Goal: Communication & Community: Answer question/provide support

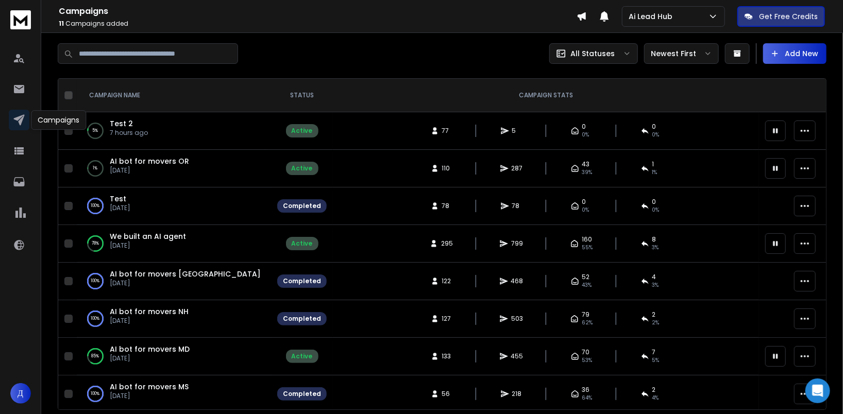
click at [417, 245] on div "295 799 160 55 % 8 3 %" at bounding box center [546, 244] width 258 height 16
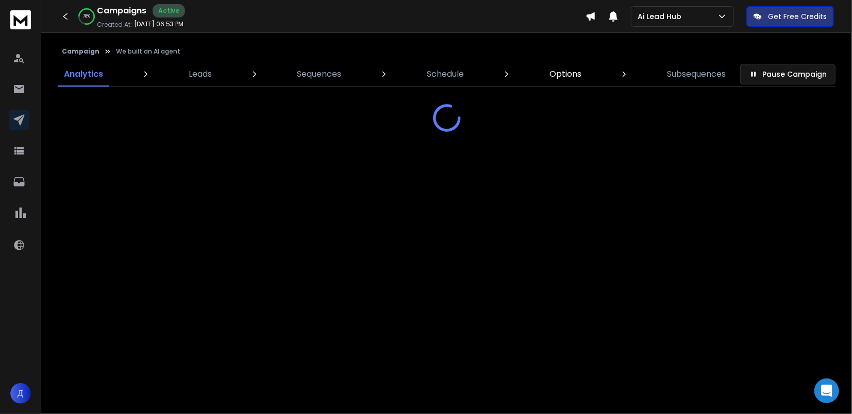
click at [572, 74] on p "Options" at bounding box center [565, 74] width 32 height 12
select select "*********"
select select "*"
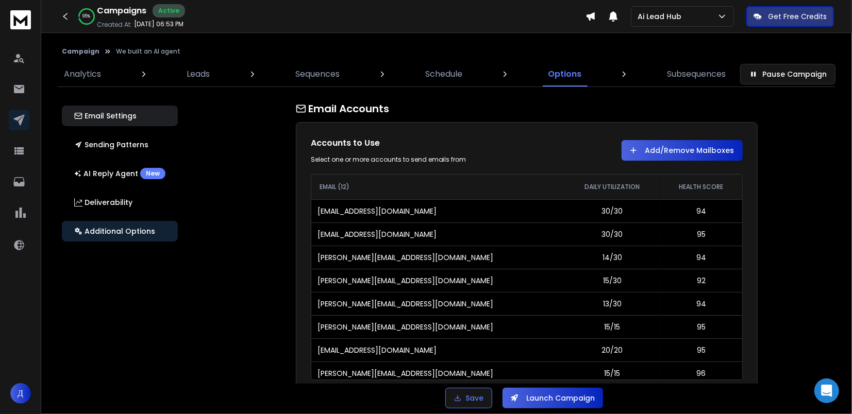
click at [135, 233] on p "Additional Options" at bounding box center [114, 231] width 81 height 10
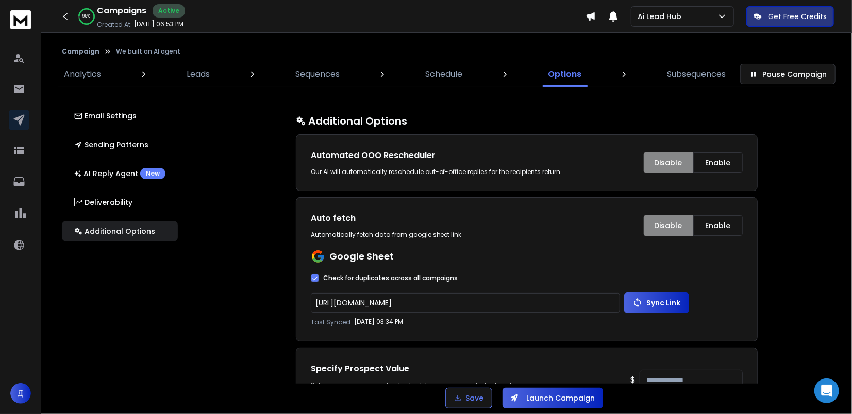
scroll to position [1857, 0]
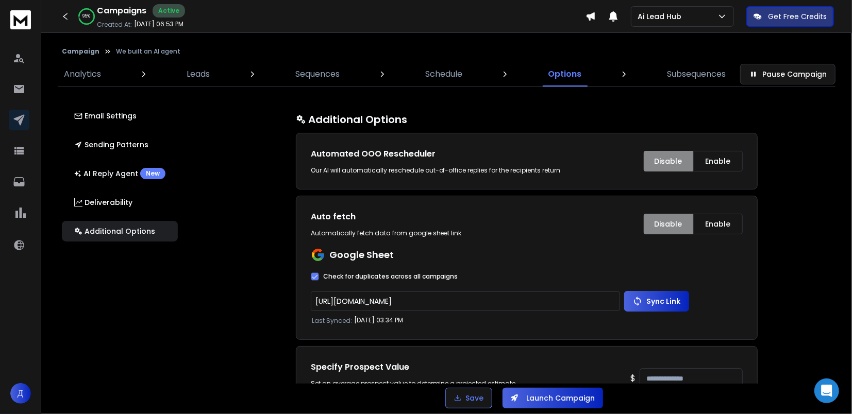
click at [647, 296] on p "Sync Link" at bounding box center [664, 301] width 34 height 10
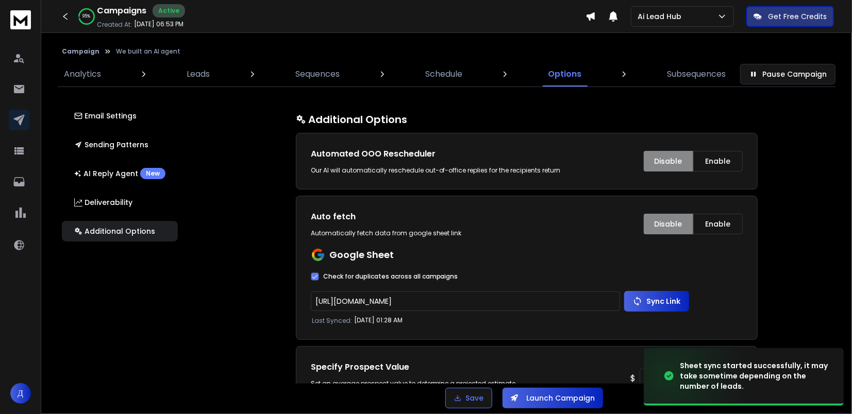
click at [647, 296] on p "Sync Link" at bounding box center [664, 301] width 34 height 10
click at [60, 14] on button at bounding box center [65, 16] width 13 height 21
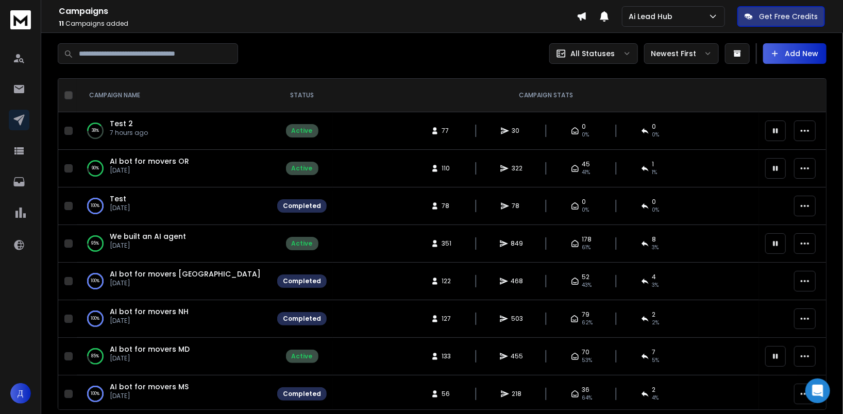
click at [169, 236] on span "We built an AI agent" at bounding box center [148, 236] width 76 height 10
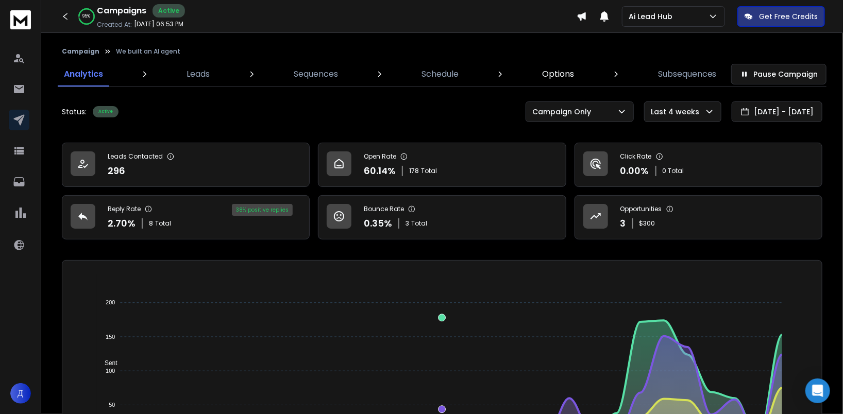
click at [558, 75] on p "Options" at bounding box center [559, 74] width 32 height 12
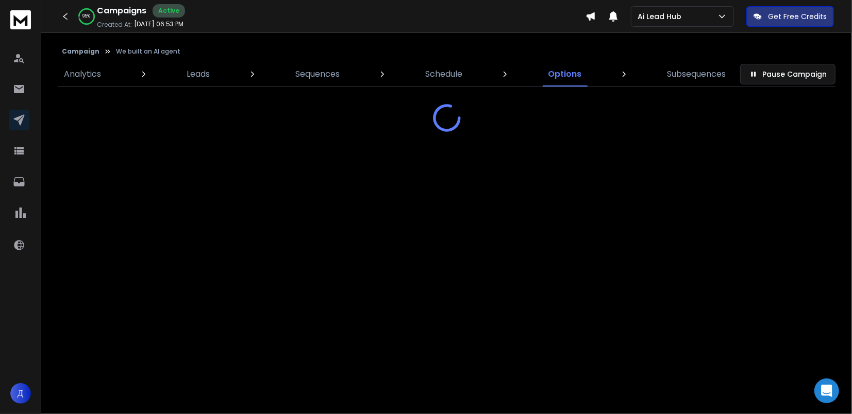
select select "*********"
select select "*"
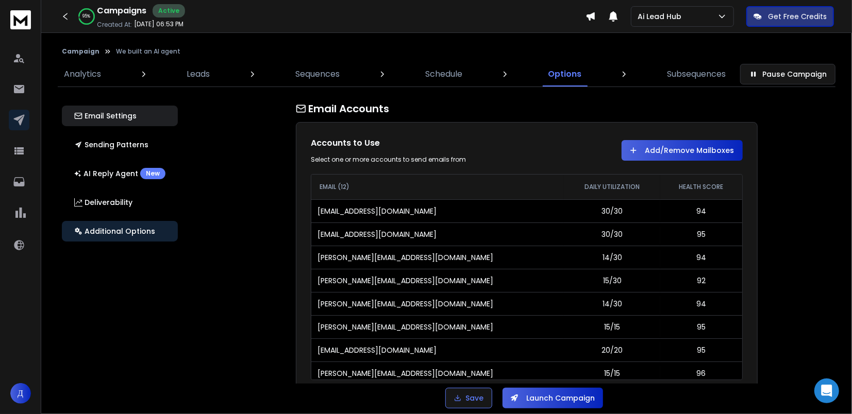
click at [151, 237] on button "Additional Options" at bounding box center [120, 231] width 116 height 21
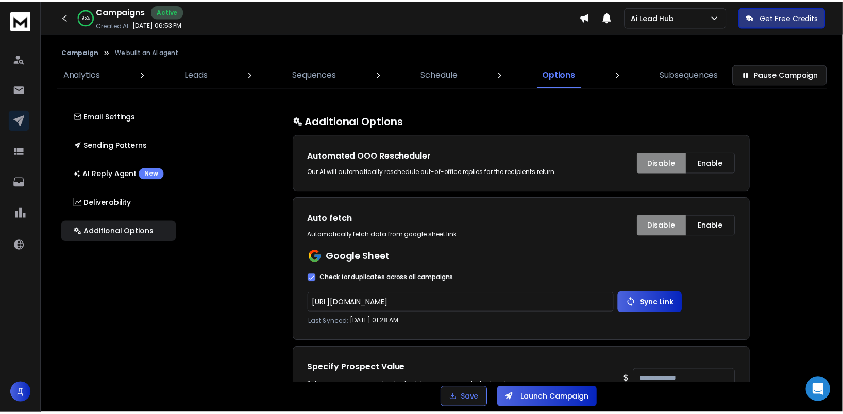
scroll to position [1857, 0]
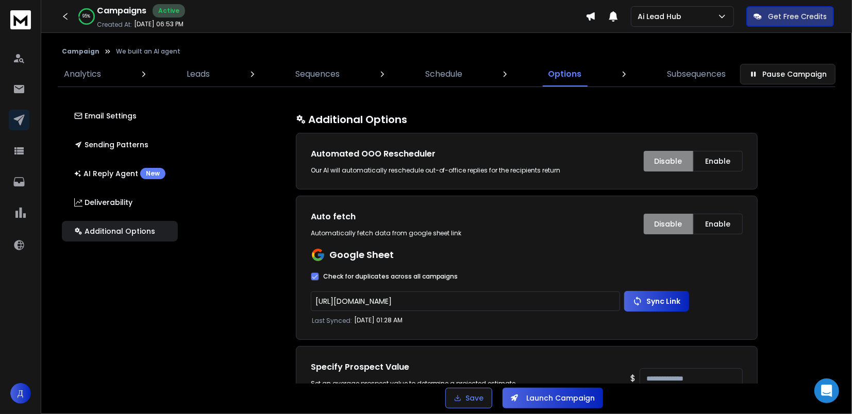
click at [655, 296] on p "Sync Link" at bounding box center [664, 301] width 34 height 10
click at [67, 16] on icon at bounding box center [65, 16] width 9 height 9
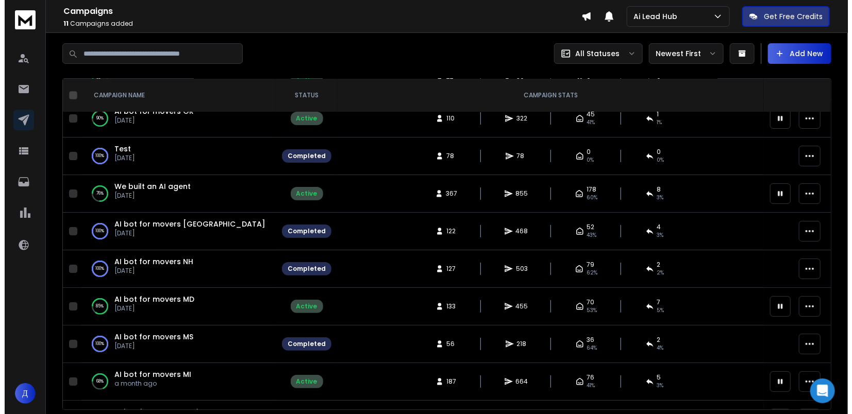
scroll to position [123, 0]
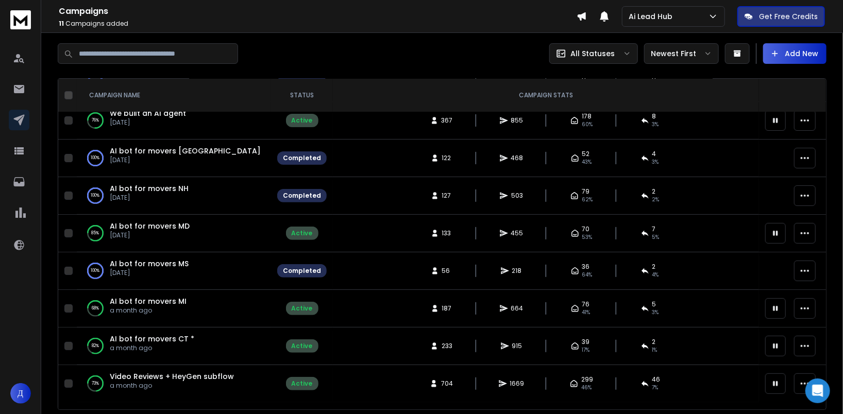
click at [173, 376] on span "Video Reviews + HeyGen subflow" at bounding box center [172, 377] width 124 height 10
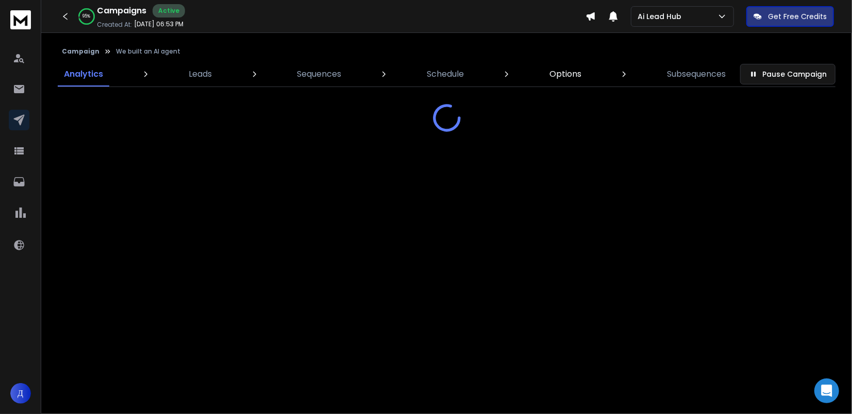
click at [571, 69] on p "Options" at bounding box center [565, 74] width 32 height 12
select select "*********"
select select "*"
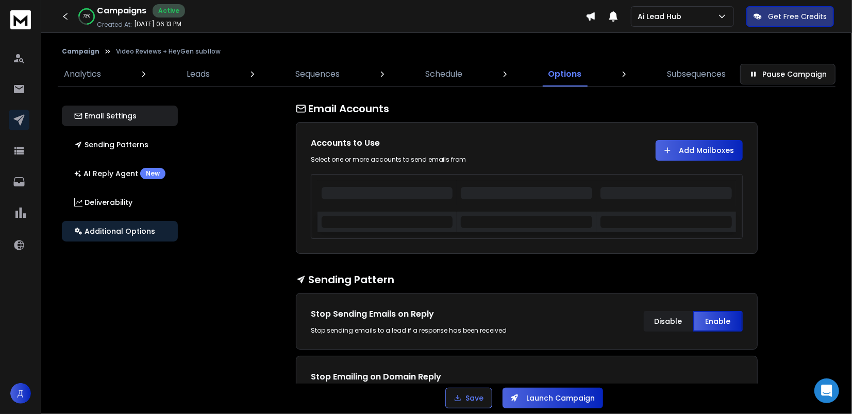
click at [149, 237] on button "Additional Options" at bounding box center [120, 231] width 116 height 21
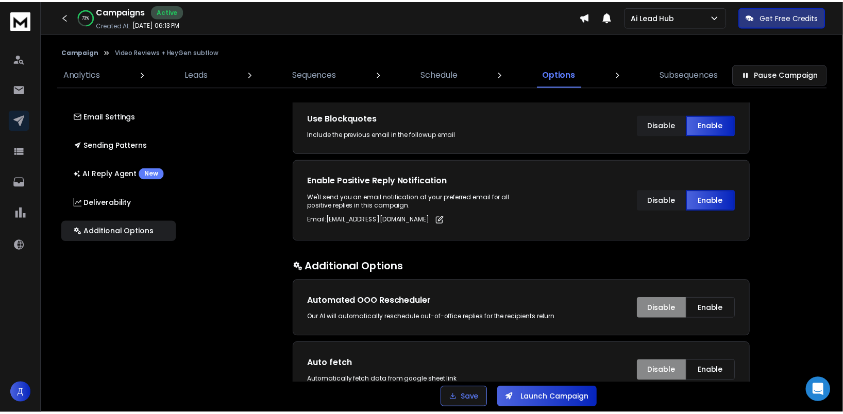
scroll to position [1711, 0]
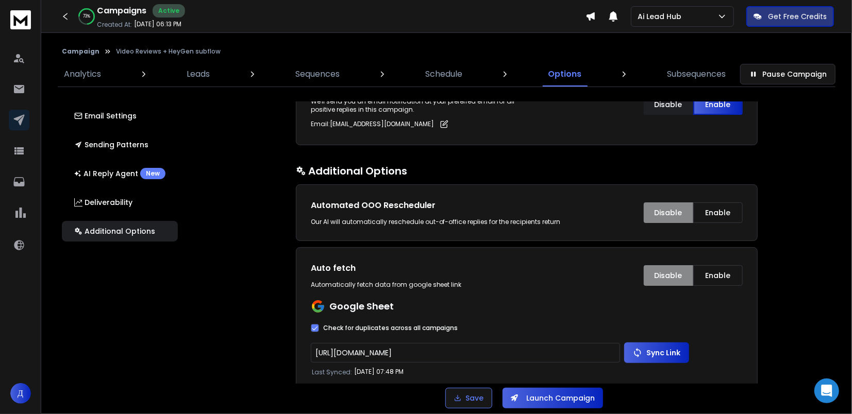
click at [647, 348] on p "Sync Link" at bounding box center [664, 353] width 34 height 10
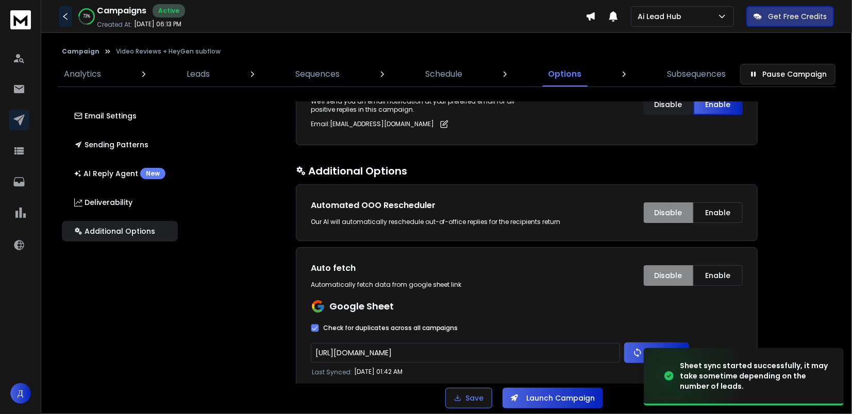
click at [66, 20] on icon at bounding box center [65, 16] width 9 height 9
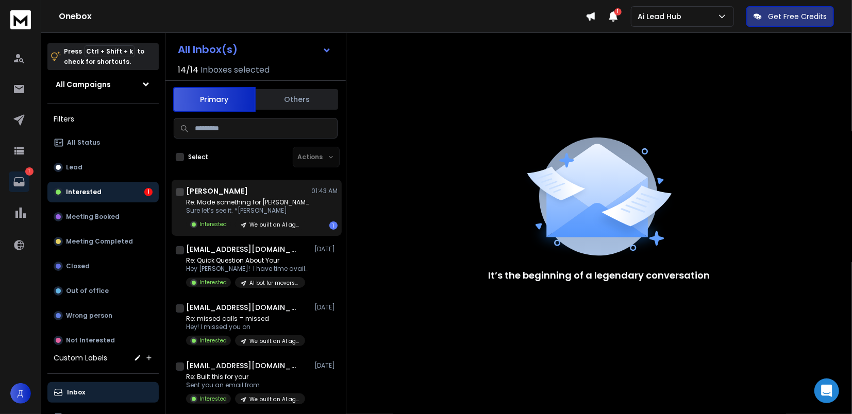
click at [277, 206] on p "Re: Made something for Sileon" at bounding box center [248, 202] width 124 height 8
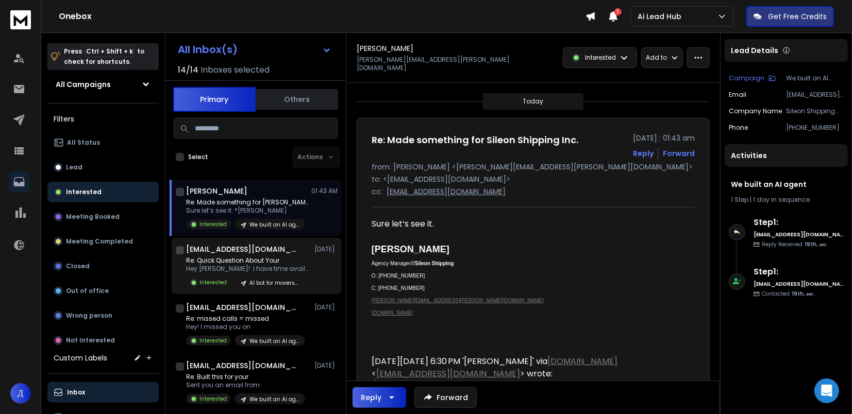
click at [285, 264] on p "Re: Quick Question About Your" at bounding box center [248, 261] width 124 height 8
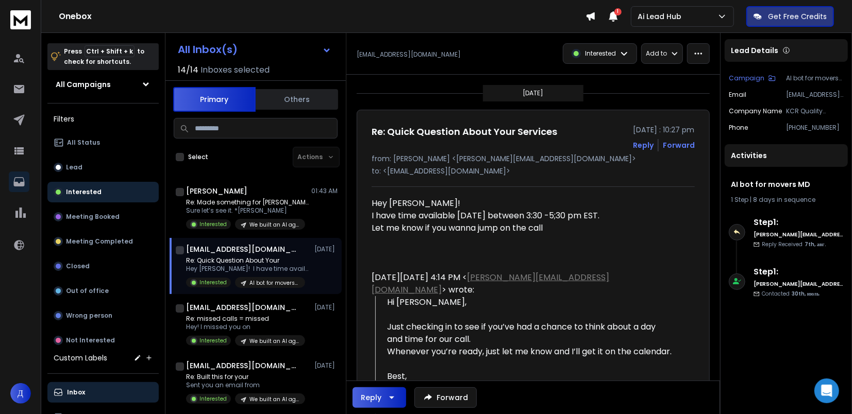
drag, startPoint x: 564, startPoint y: 227, endPoint x: 347, endPoint y: 198, distance: 218.9
click at [383, 214] on div "I have time available tomorrow between 3:30 -5;30 pm EST." at bounding box center [522, 216] width 301 height 12
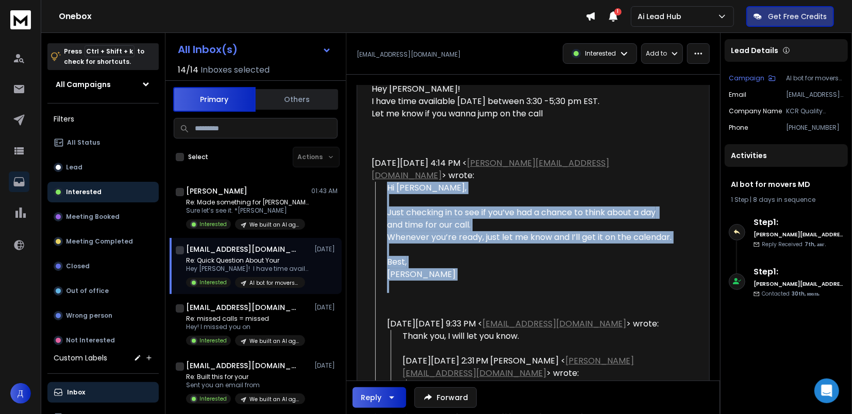
drag, startPoint x: 428, startPoint y: 282, endPoint x: 386, endPoint y: 178, distance: 112.4
click at [400, 211] on div "Just checking in to see if you’ve had a chance to think about a day and time fo…" at bounding box center [530, 218] width 286 height 49
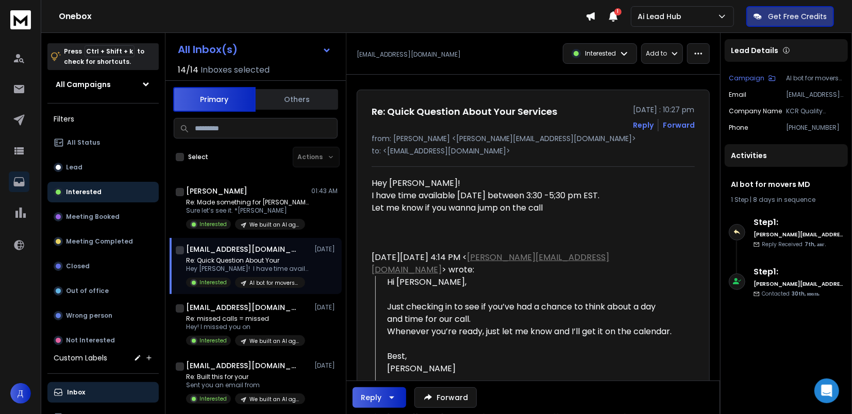
scroll to position [0, 0]
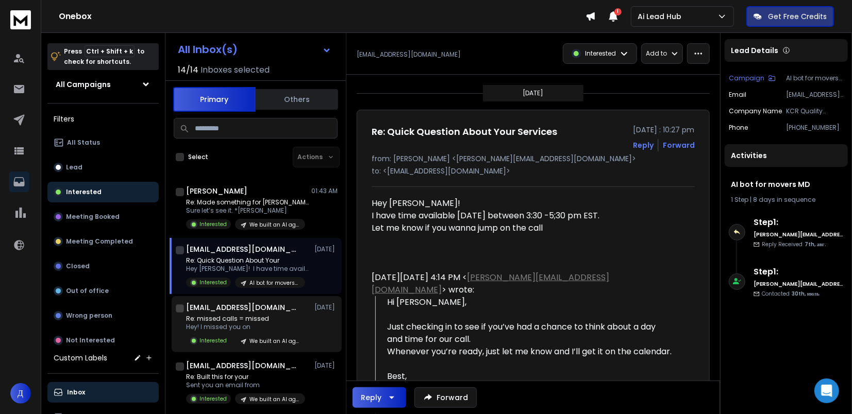
click at [272, 317] on p "Re: missed calls = missed" at bounding box center [245, 319] width 119 height 8
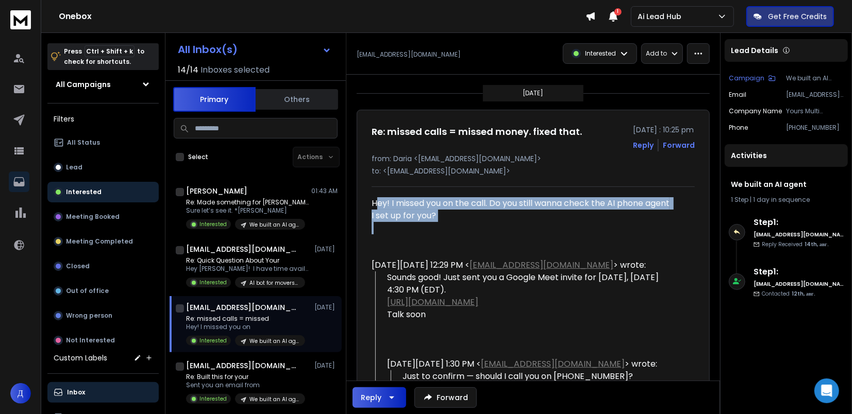
drag, startPoint x: 469, startPoint y: 217, endPoint x: 378, endPoint y: 205, distance: 91.5
drag, startPoint x: 369, startPoint y: 202, endPoint x: 487, endPoint y: 216, distance: 118.4
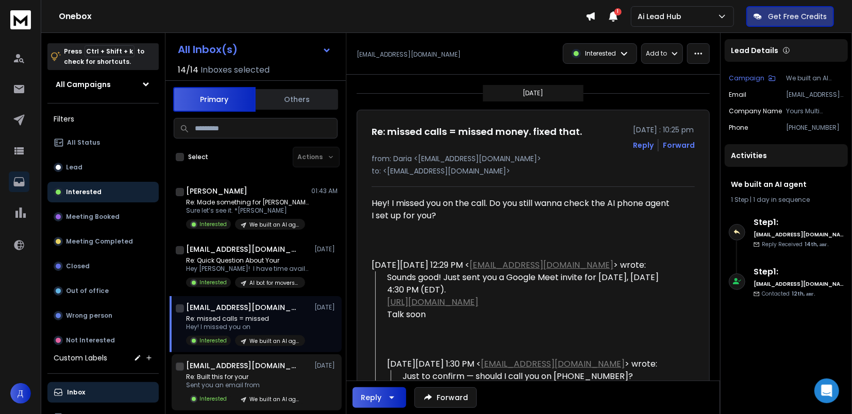
click at [258, 376] on p "Re: Built this for your" at bounding box center [245, 377] width 119 height 8
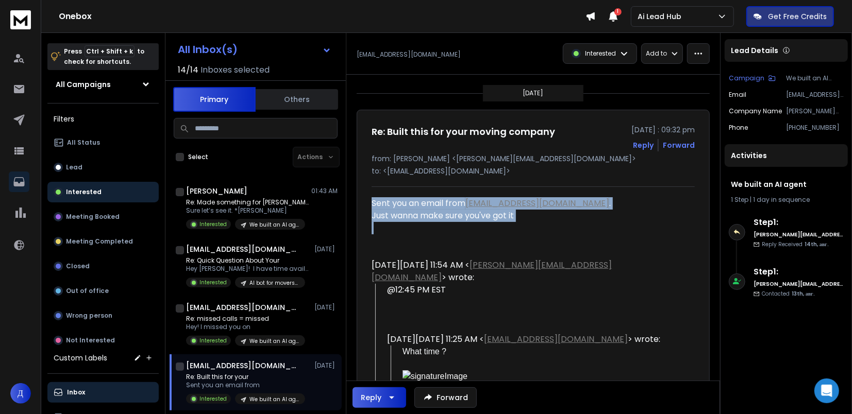
drag, startPoint x: 542, startPoint y: 223, endPoint x: 368, endPoint y: 203, distance: 175.9
click at [375, 210] on div "Just wanna make sure you've got it" at bounding box center [522, 216] width 301 height 12
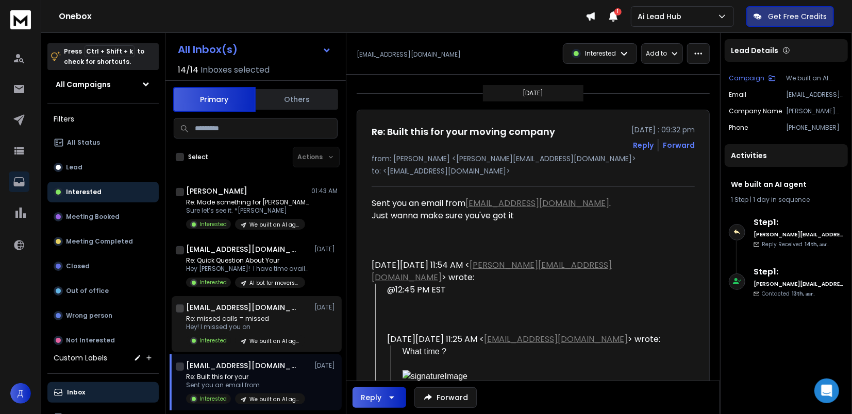
click at [287, 316] on p "Re: missed calls = missed" at bounding box center [245, 319] width 119 height 8
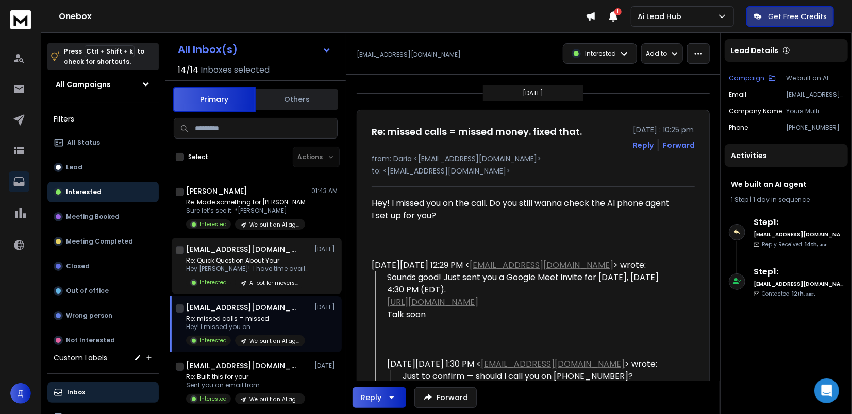
click at [299, 264] on p "Re: Quick Question About Your" at bounding box center [248, 261] width 124 height 8
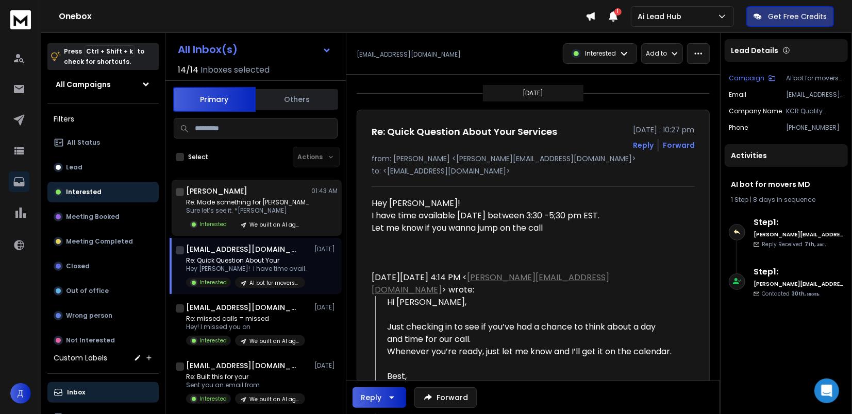
click at [303, 205] on div "Re: Made something for Sileon Sure let’s see it. *Michael Interested We built a…" at bounding box center [262, 213] width 152 height 31
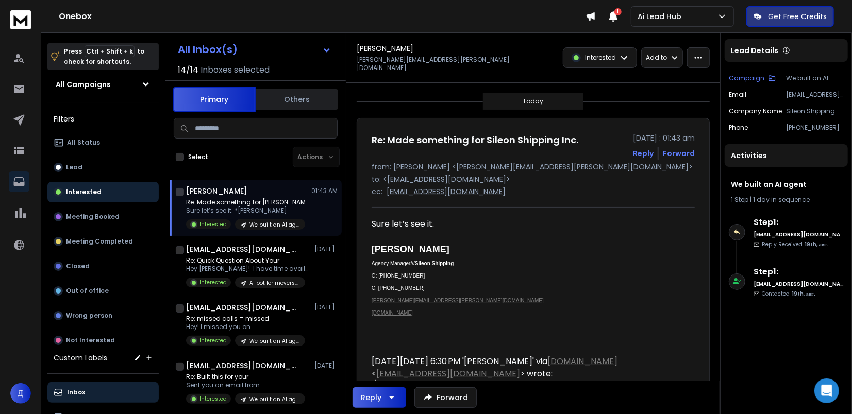
click at [615, 21] on icon at bounding box center [613, 16] width 9 height 10
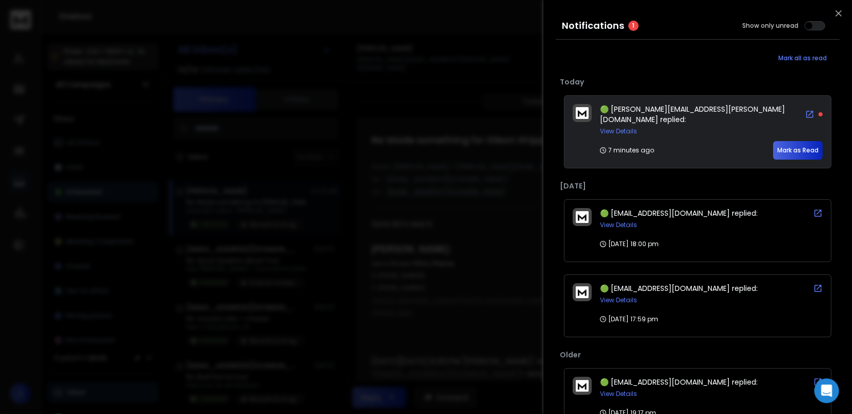
click at [785, 146] on button "Mark as Read" at bounding box center [797, 150] width 49 height 19
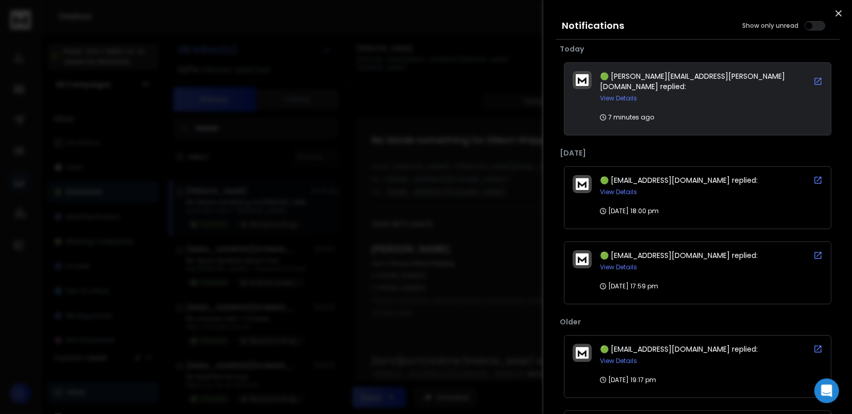
click at [836, 15] on icon "button" at bounding box center [838, 13] width 5 height 5
